Goal: Transaction & Acquisition: Subscribe to service/newsletter

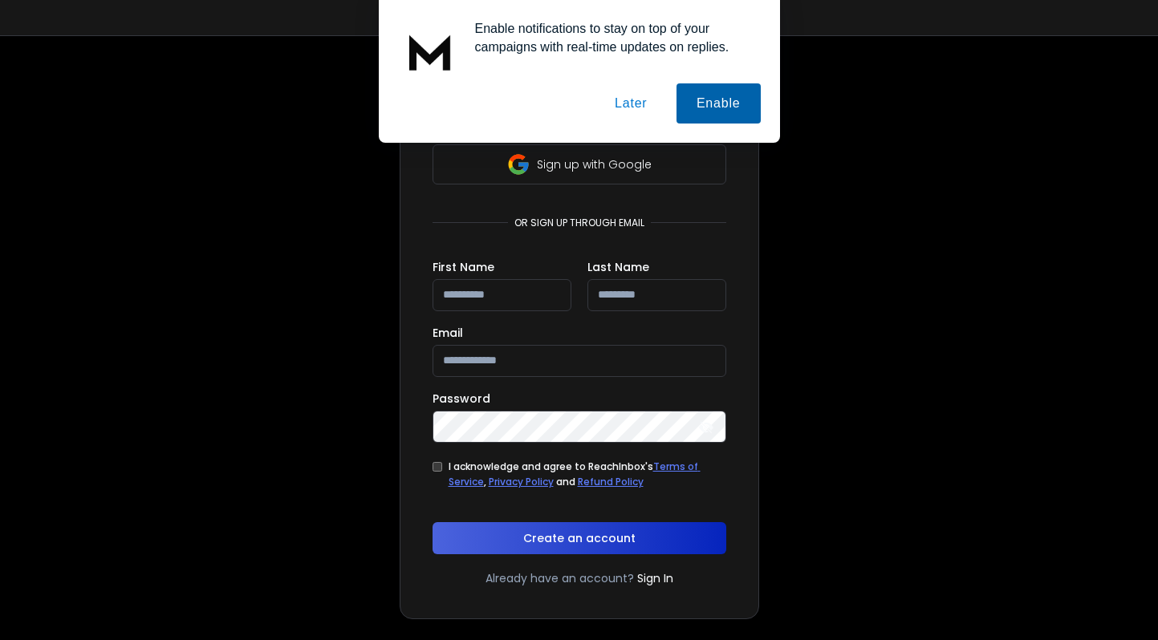
click at [711, 95] on button "Enable" at bounding box center [719, 103] width 84 height 40
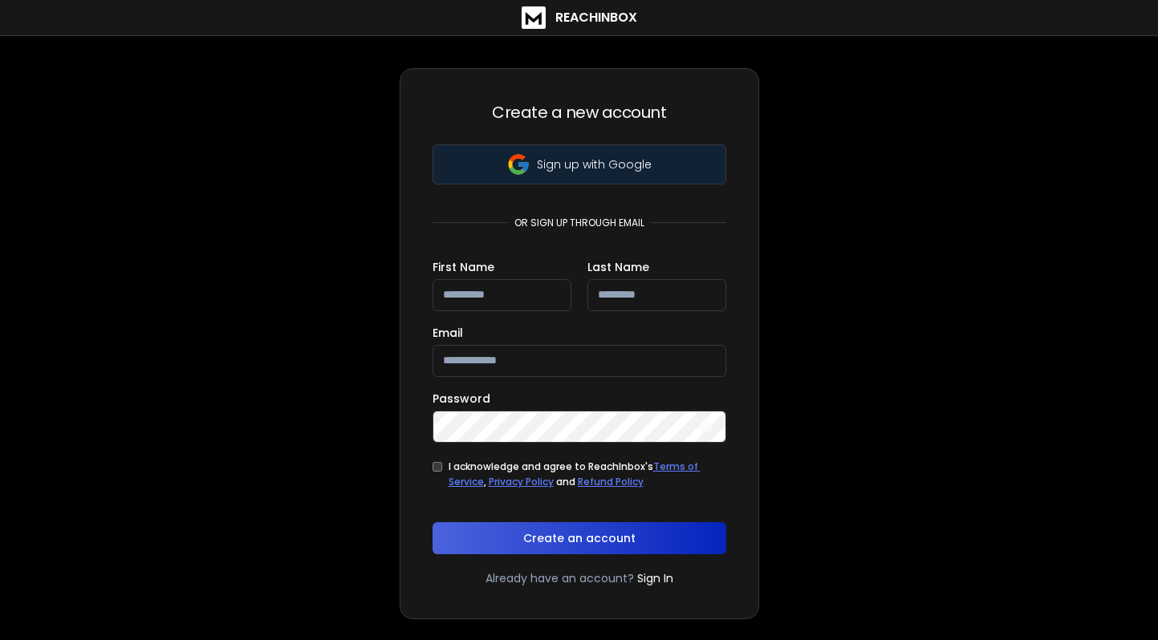
click at [588, 160] on p "Sign up with Google" at bounding box center [594, 164] width 115 height 16
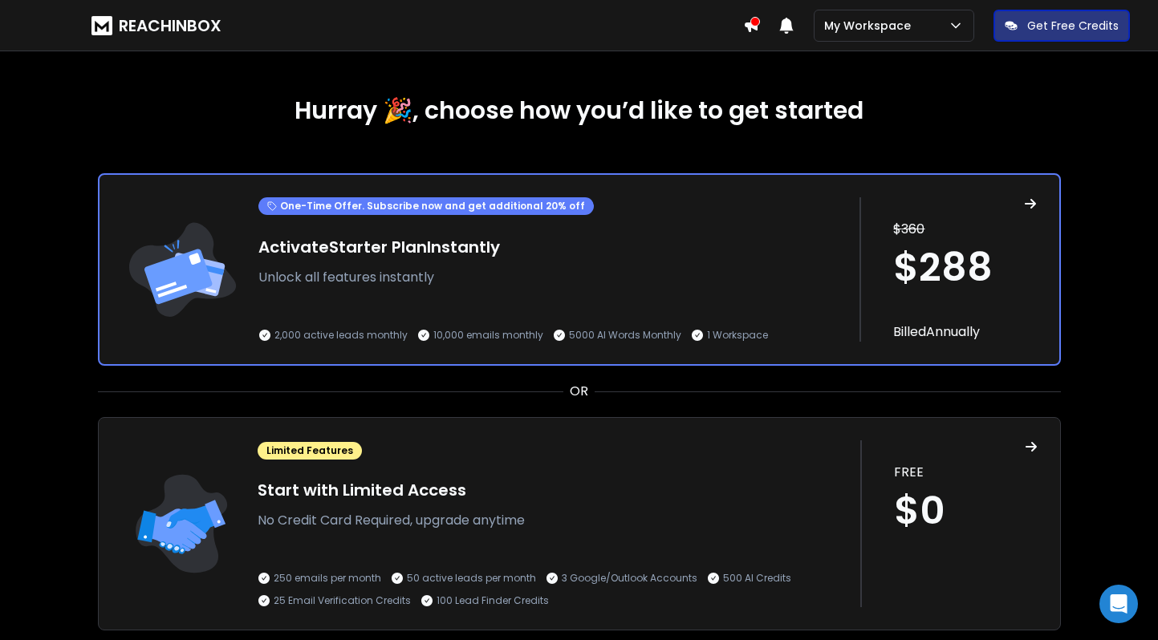
click at [773, 267] on div "One-Time Offer. Subscribe now and get additional 20% off Activate Starter Plan …" at bounding box center [551, 269] width 586 height 144
click at [1025, 213] on div "$ 360 $ 288" at bounding box center [964, 242] width 143 height 90
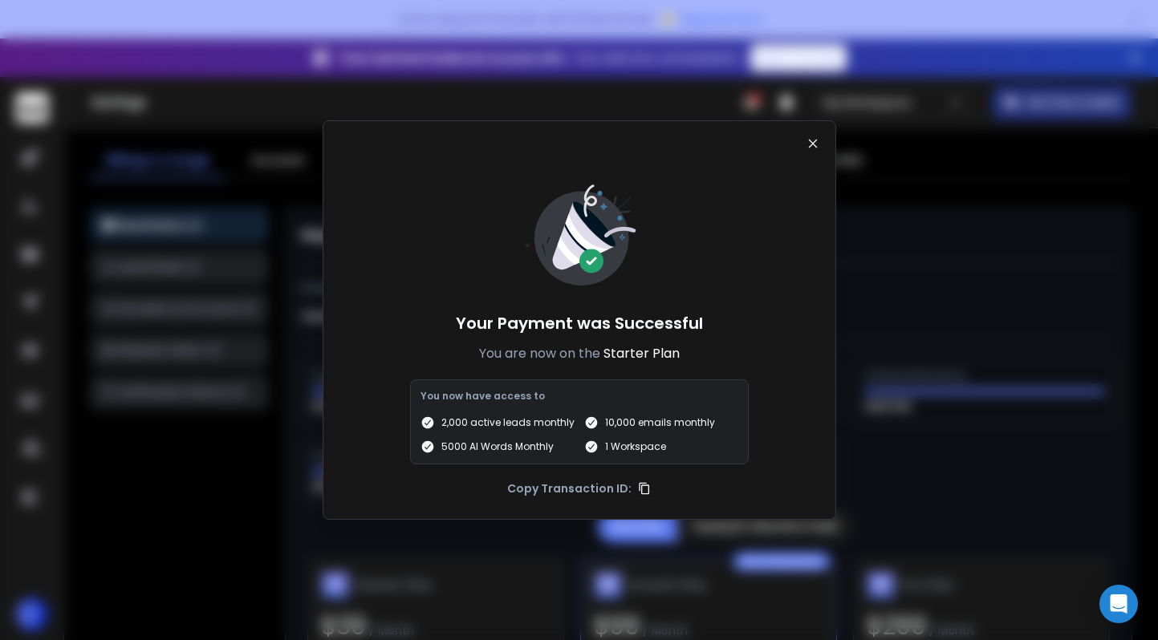
click at [810, 146] on icon at bounding box center [812, 144] width 9 height 9
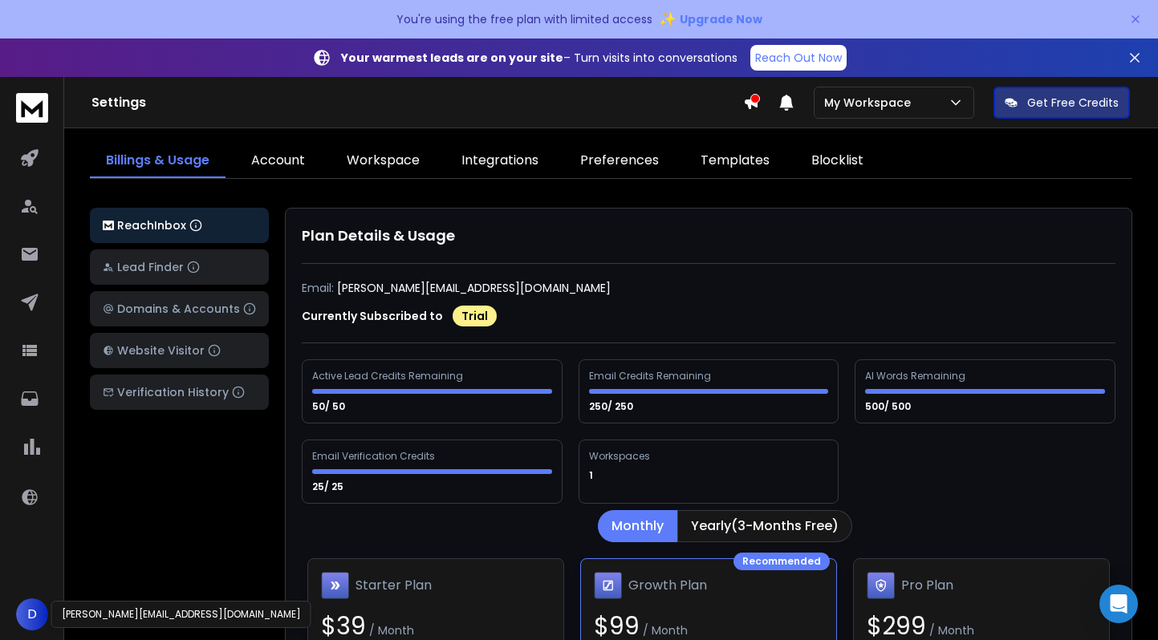
click at [30, 607] on span "D" at bounding box center [32, 615] width 32 height 32
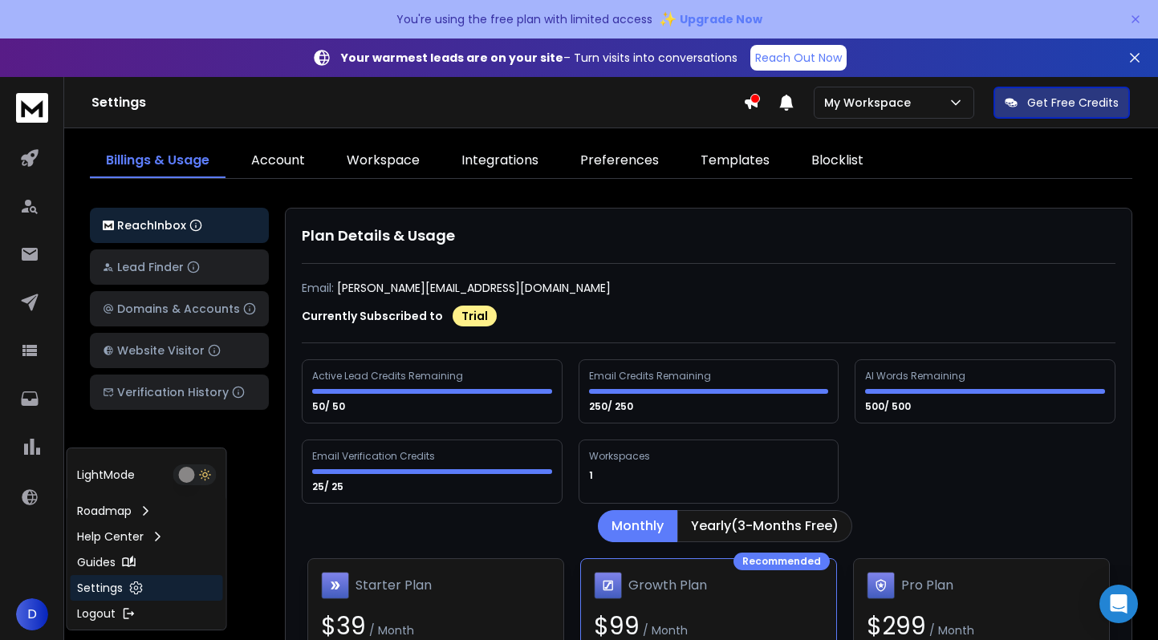
click at [144, 592] on div "Settings" at bounding box center [147, 588] width 152 height 26
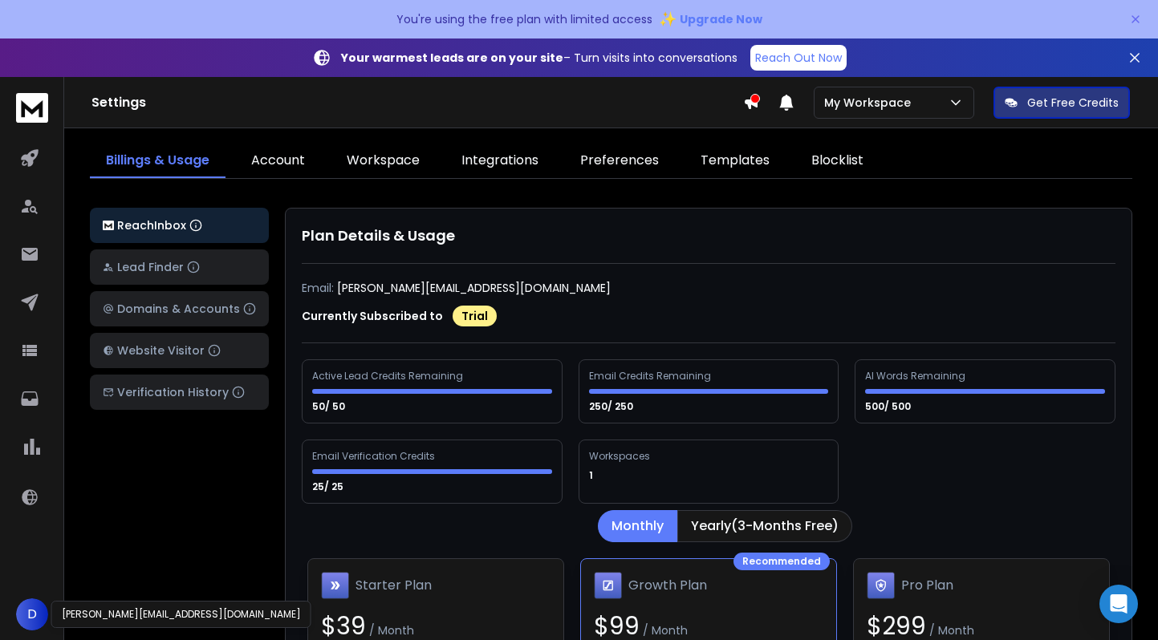
click at [30, 606] on span "D" at bounding box center [32, 615] width 32 height 32
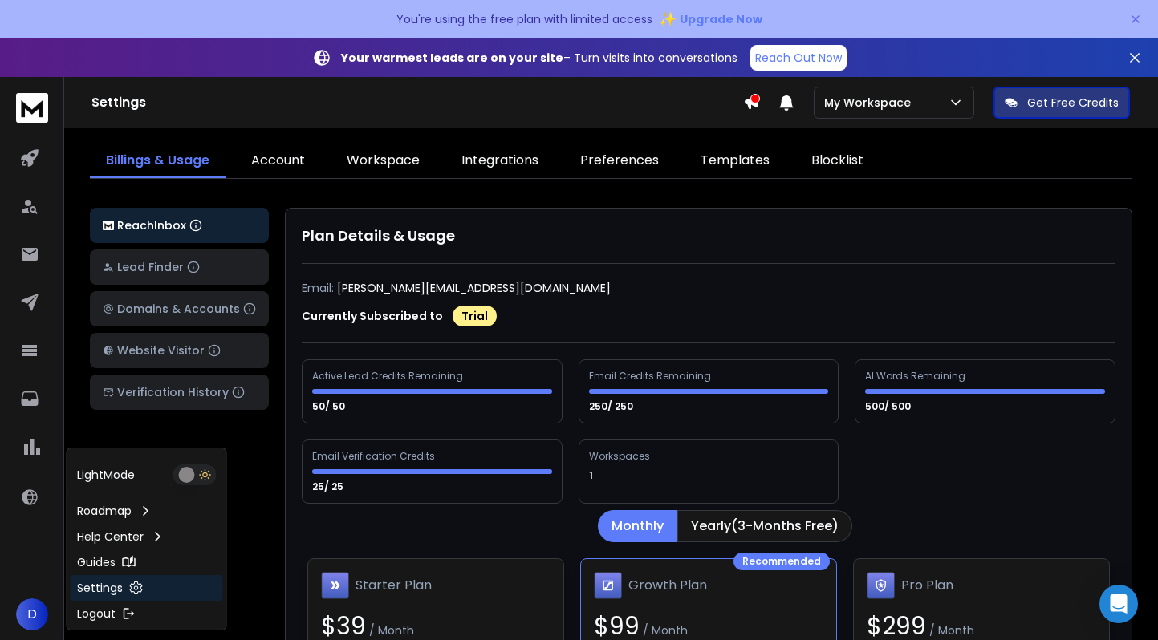
click at [112, 591] on p "Settings" at bounding box center [100, 588] width 46 height 16
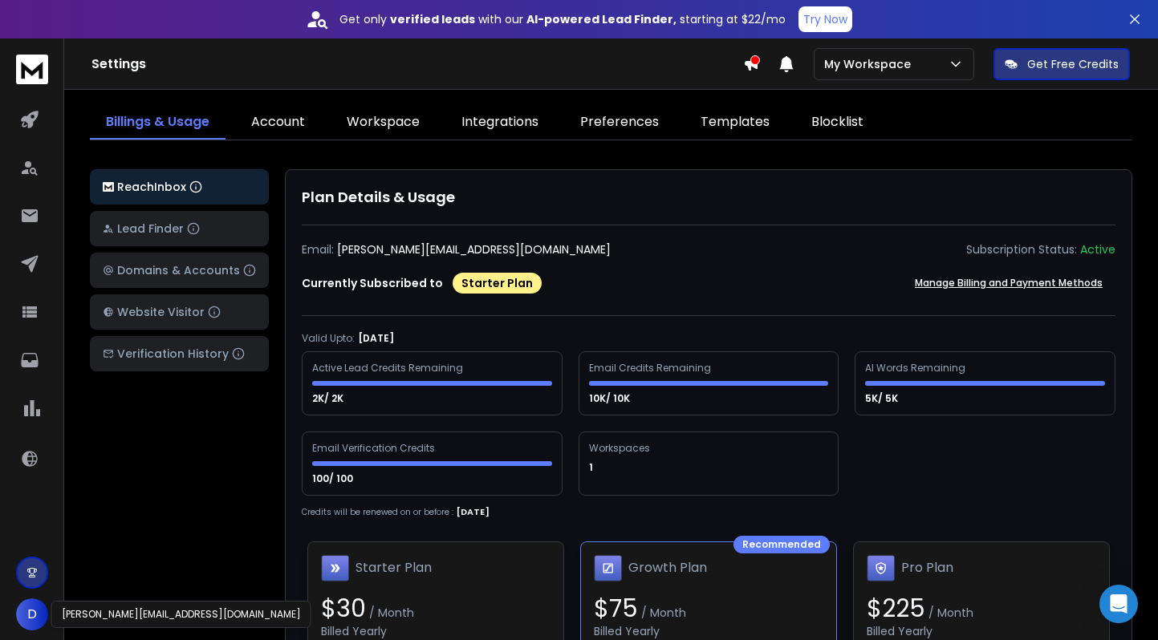
click at [28, 614] on span "D" at bounding box center [32, 615] width 32 height 32
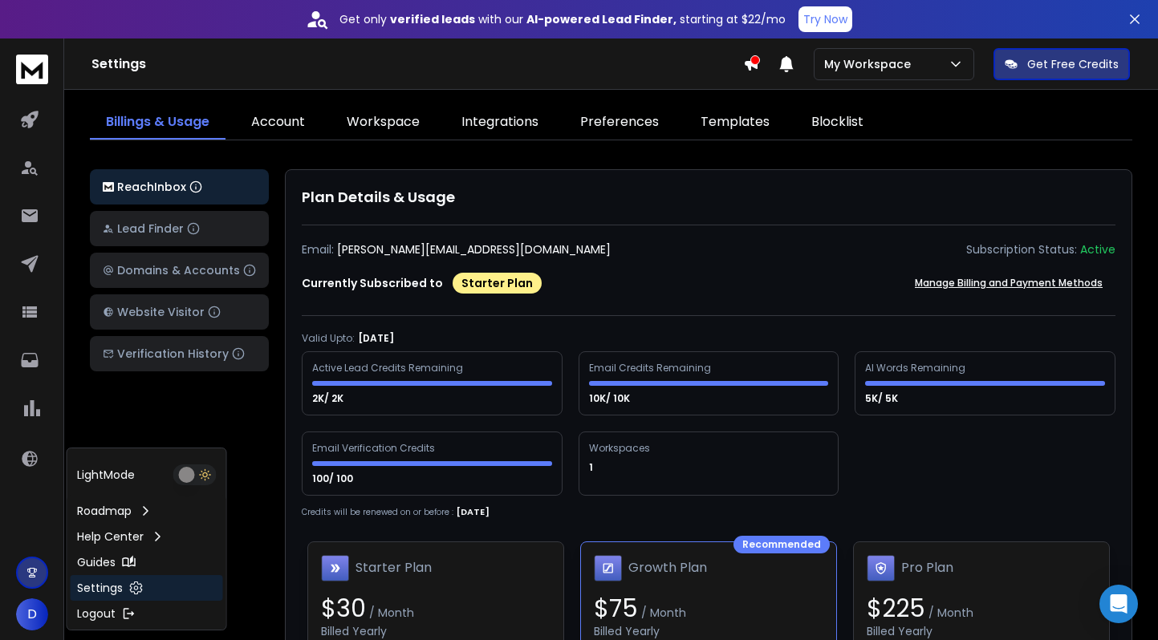
click at [123, 597] on div "Settings" at bounding box center [147, 588] width 152 height 26
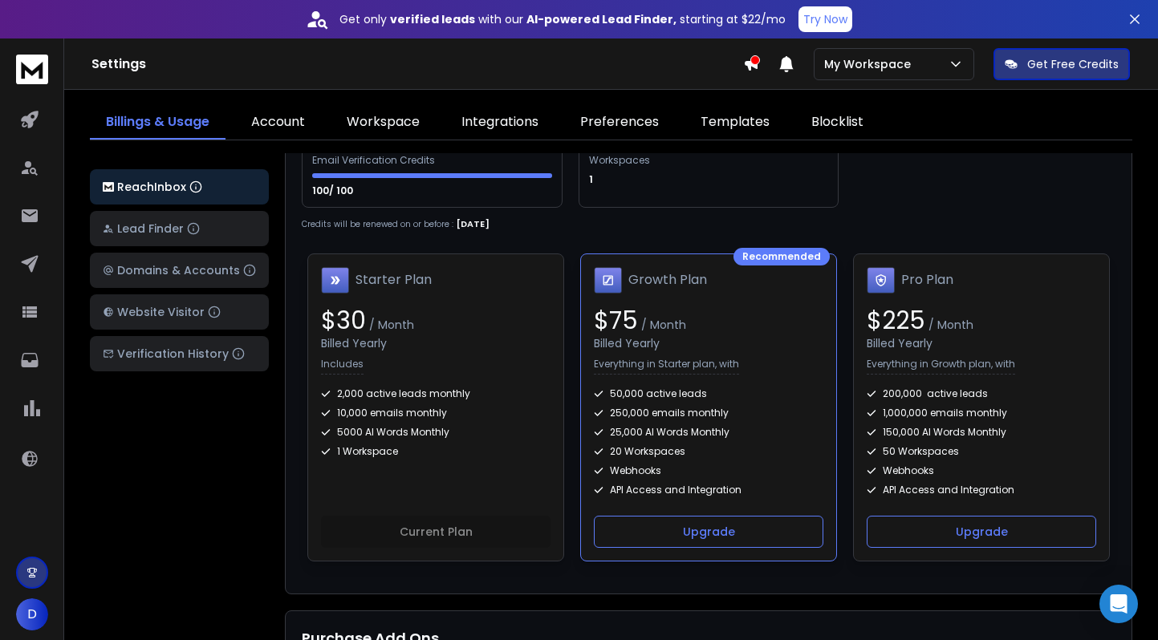
scroll to position [293, 0]
